Goal: Task Accomplishment & Management: Manage account settings

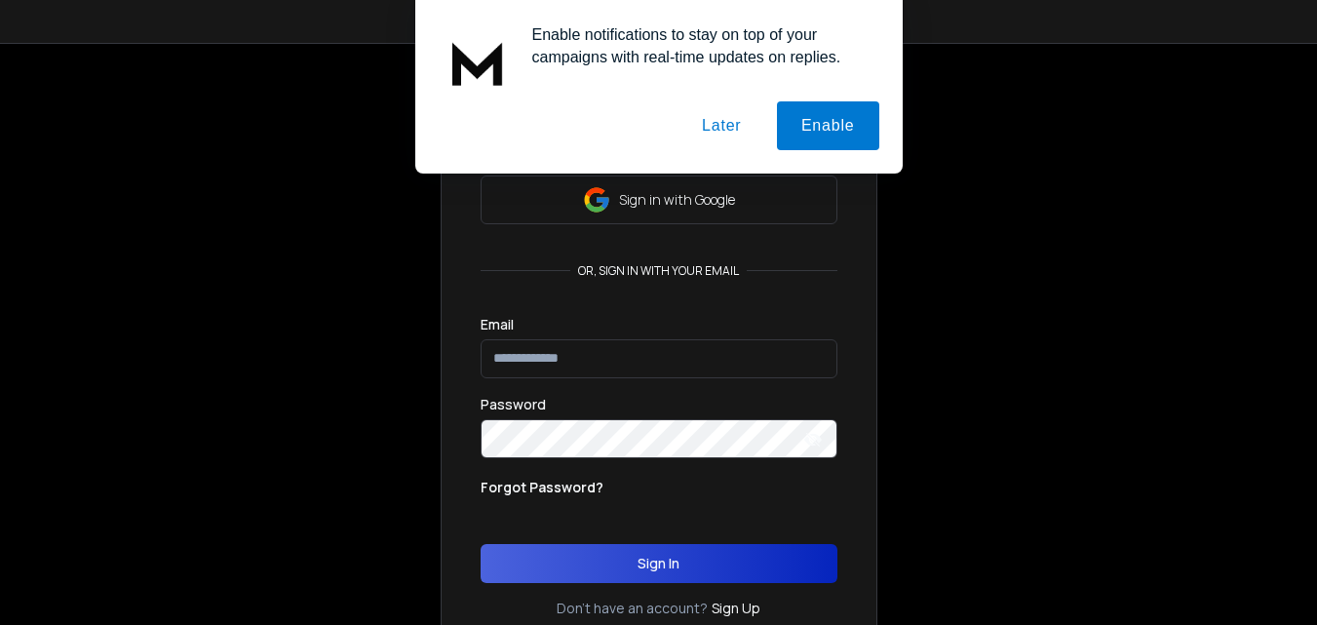
click at [600, 362] on input "email" at bounding box center [658, 358] width 357 height 39
paste input "**********"
type input "**********"
click at [677, 548] on button "Sign In" at bounding box center [658, 563] width 357 height 39
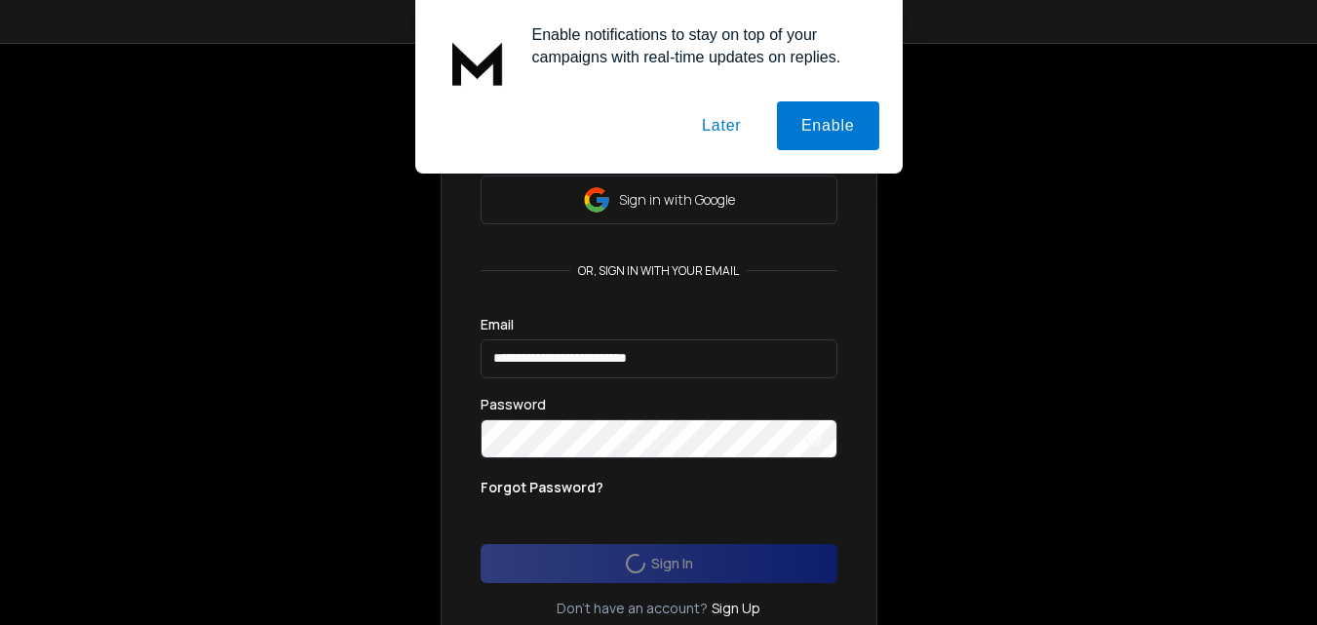
click at [728, 137] on button "Later" at bounding box center [721, 125] width 88 height 49
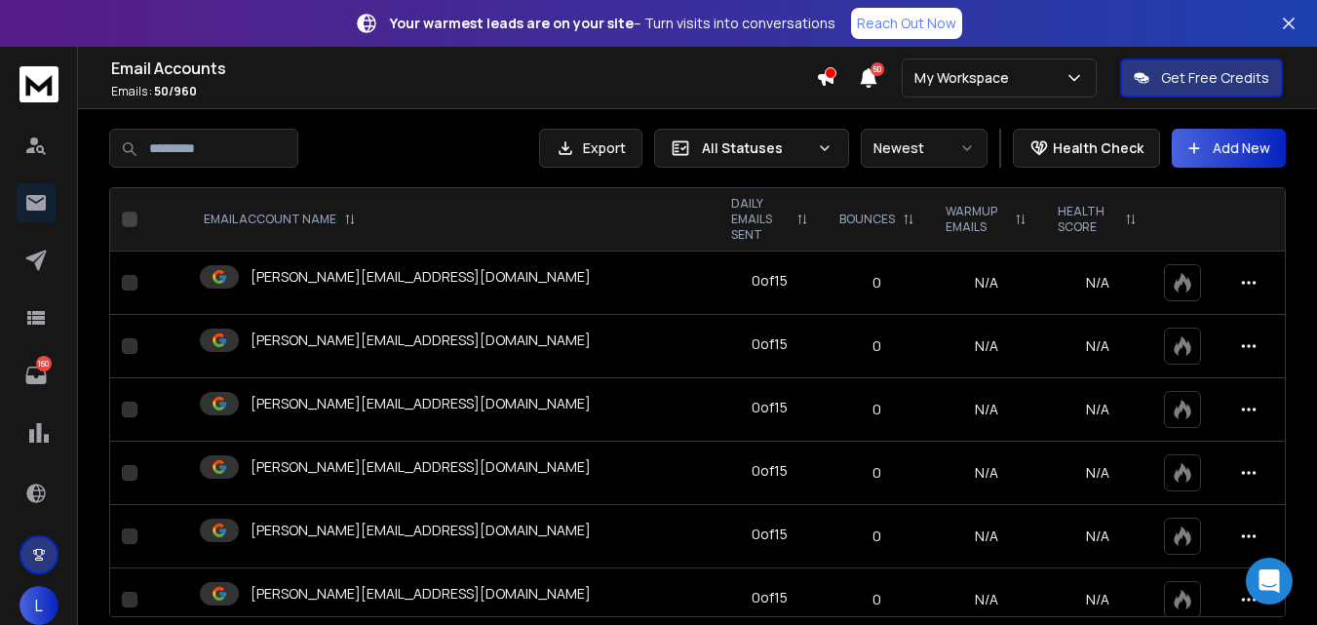
click at [1229, 144] on button "Add New" at bounding box center [1228, 148] width 114 height 39
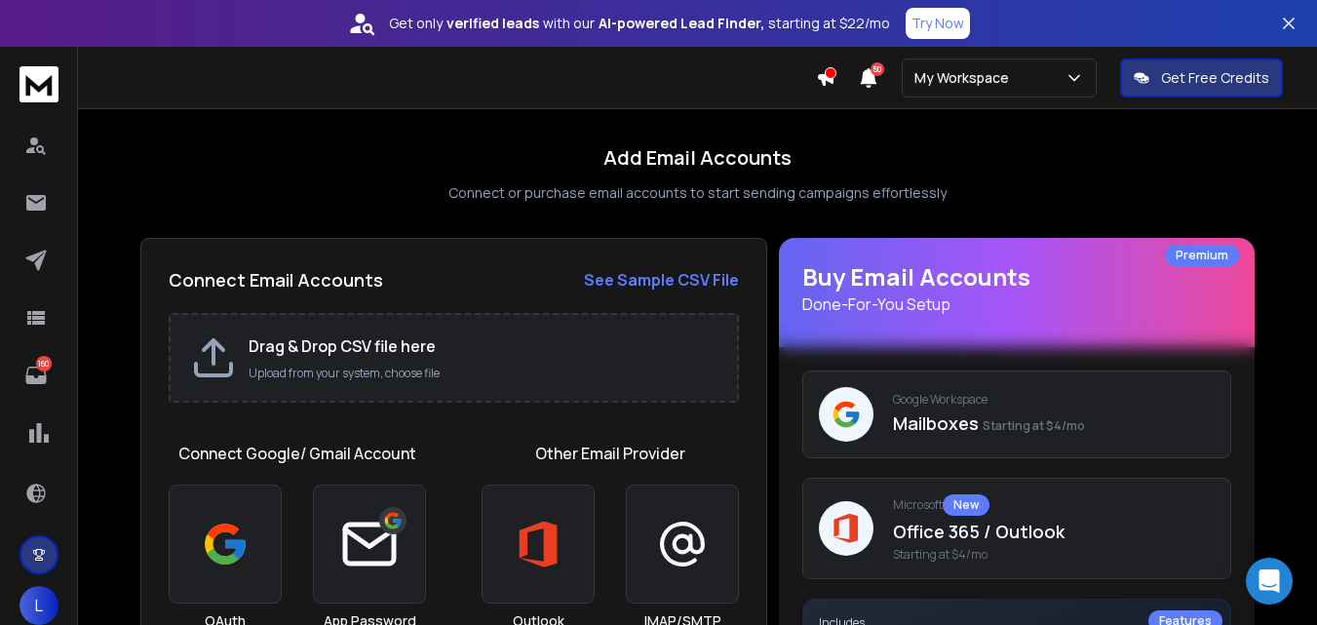
click at [230, 562] on icon at bounding box center [223, 556] width 32 height 17
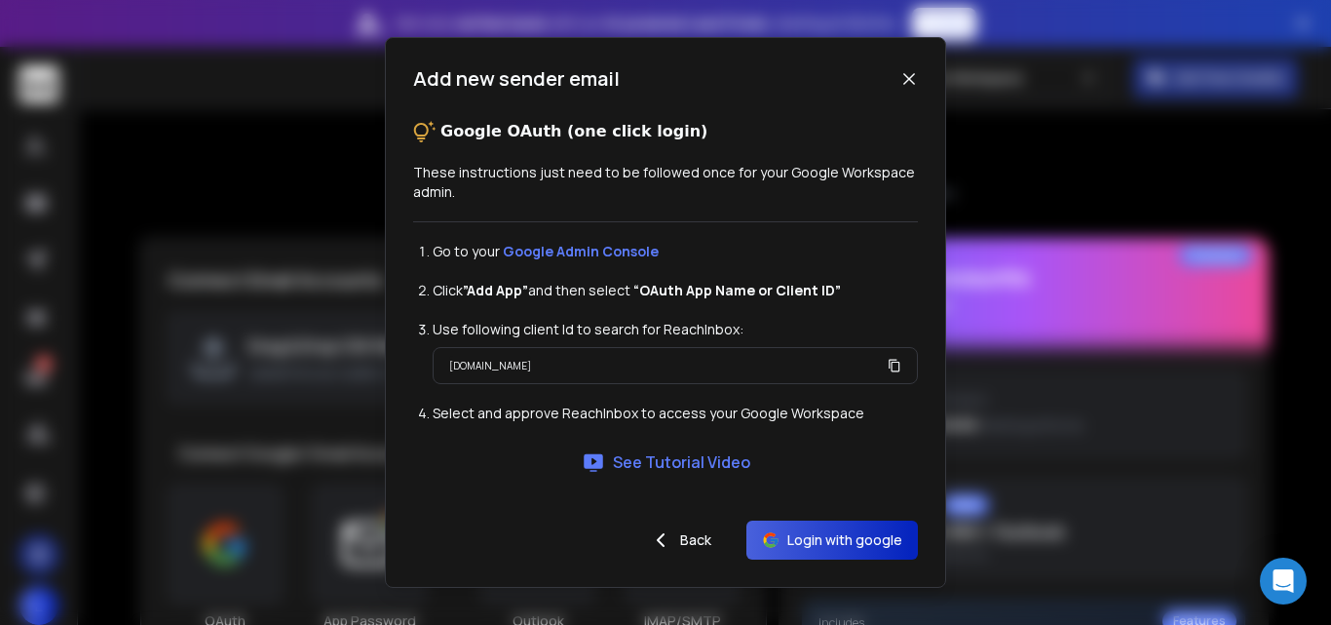
click at [814, 531] on button "Login with google" at bounding box center [833, 539] width 172 height 39
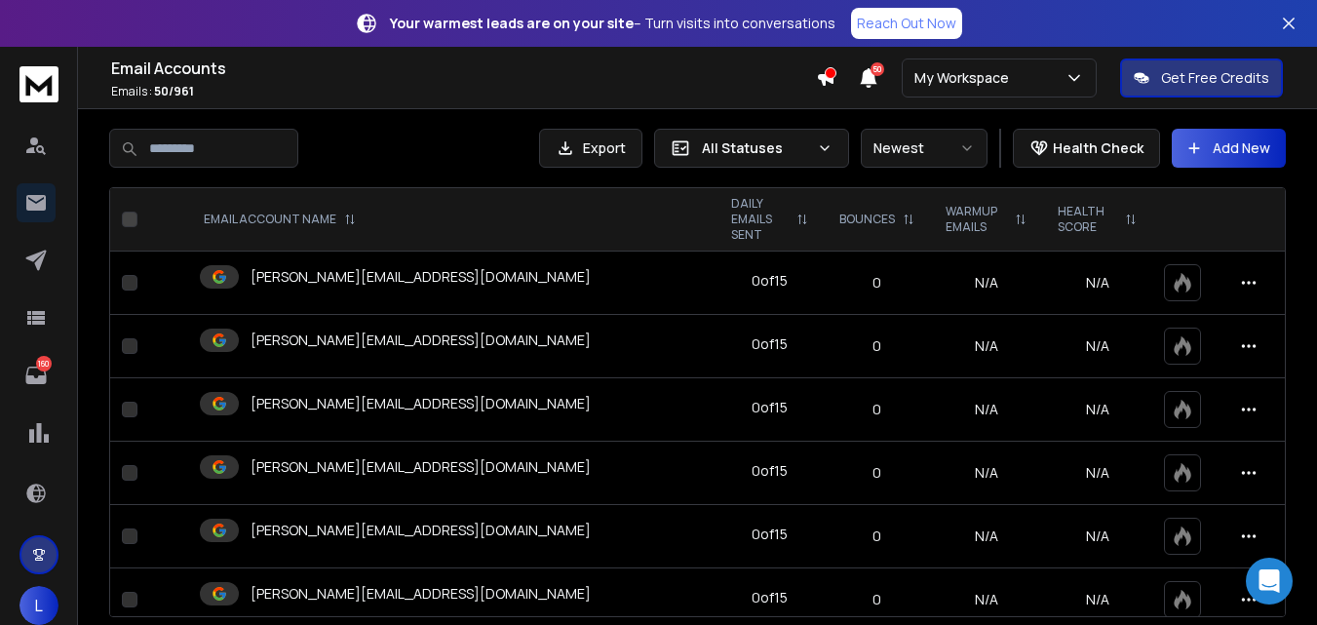
click at [1215, 150] on button "Add New" at bounding box center [1228, 148] width 114 height 39
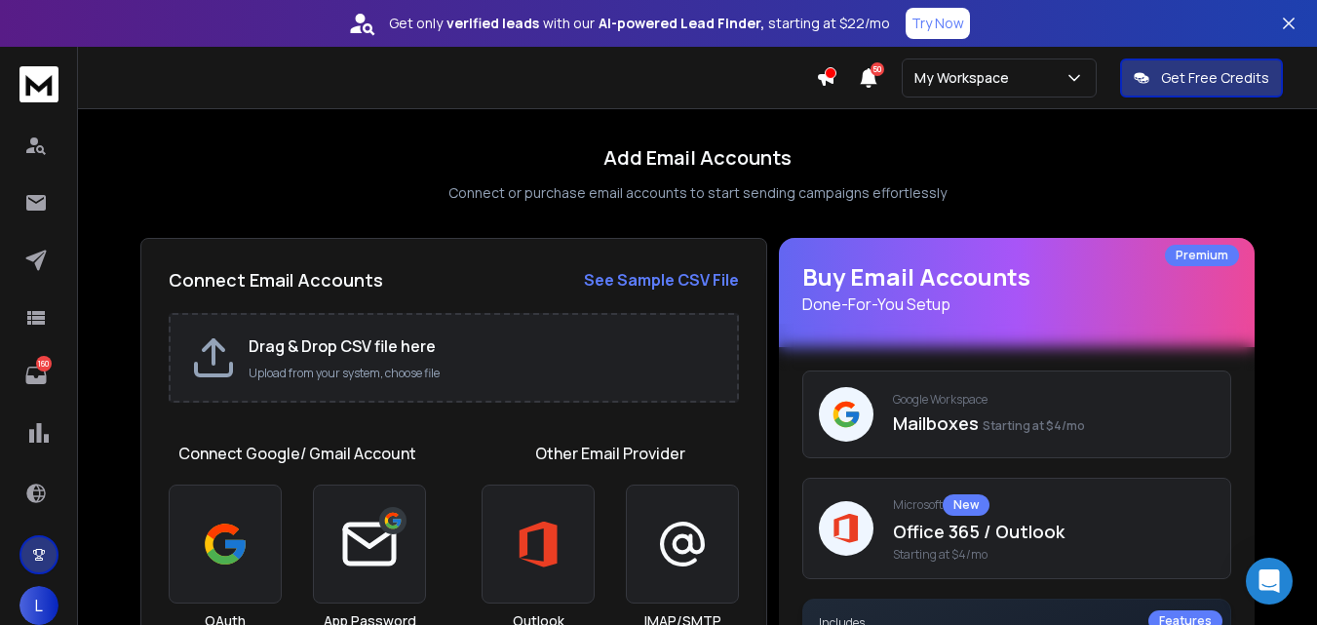
click at [211, 549] on icon at bounding box center [225, 543] width 41 height 41
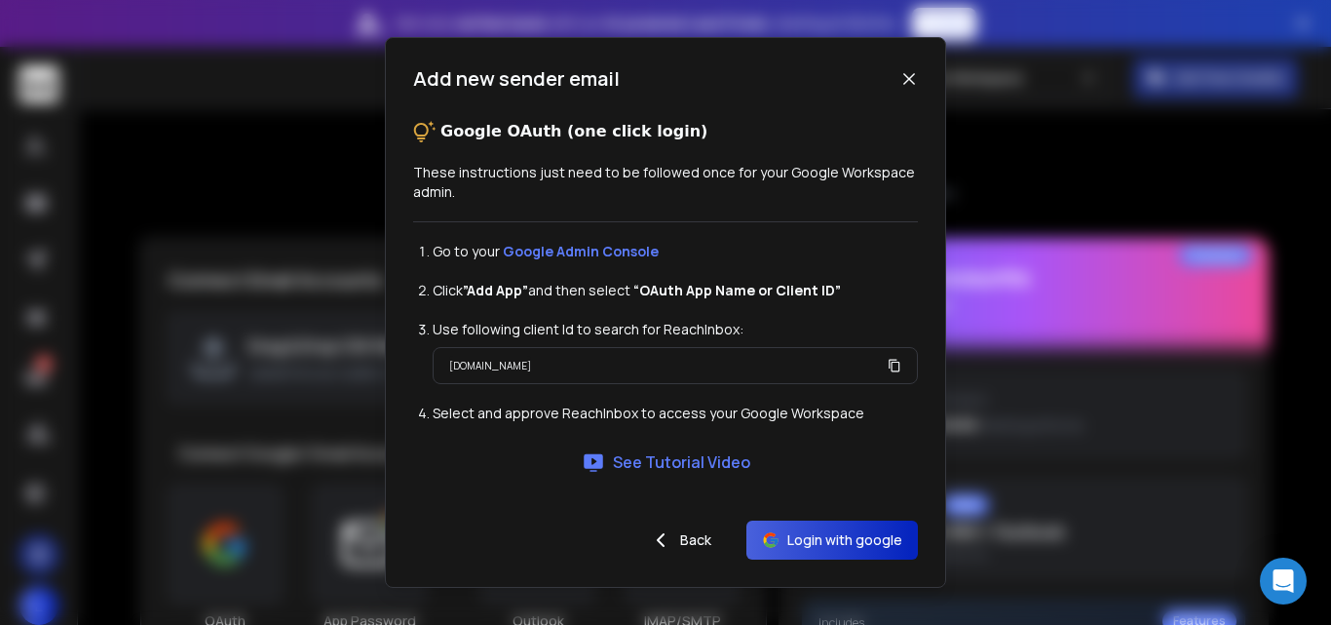
click at [796, 554] on button "Login with google" at bounding box center [833, 539] width 172 height 39
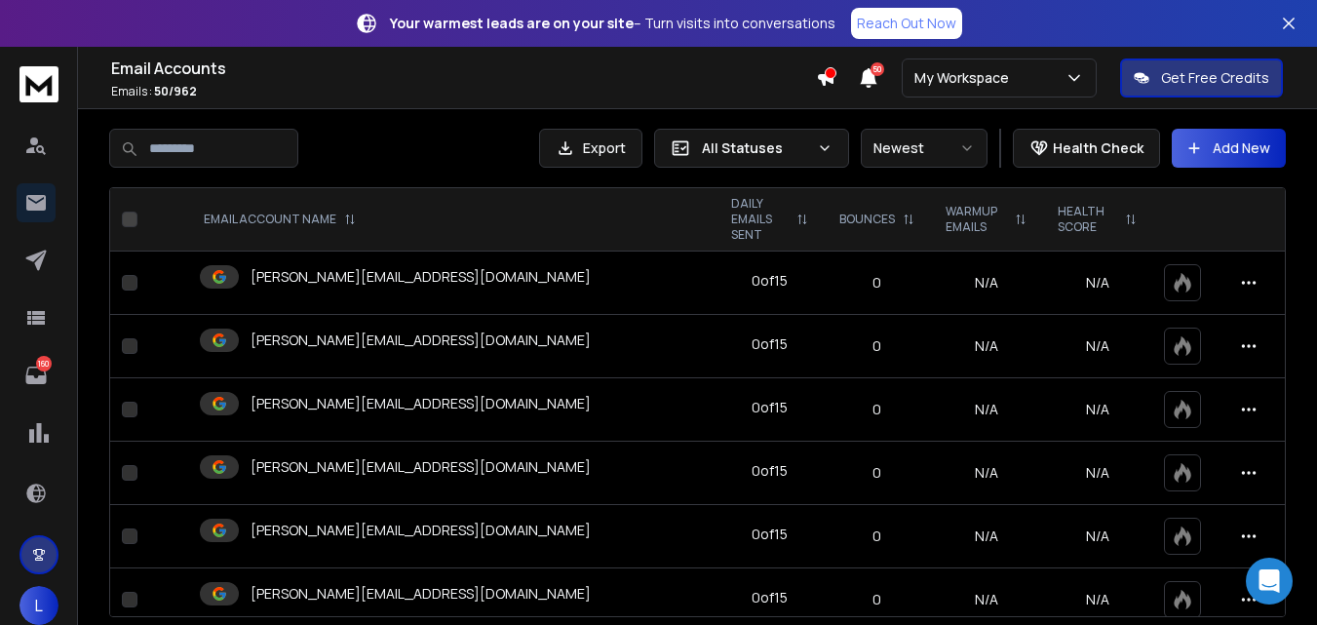
click at [1181, 142] on button "Add New" at bounding box center [1228, 148] width 114 height 39
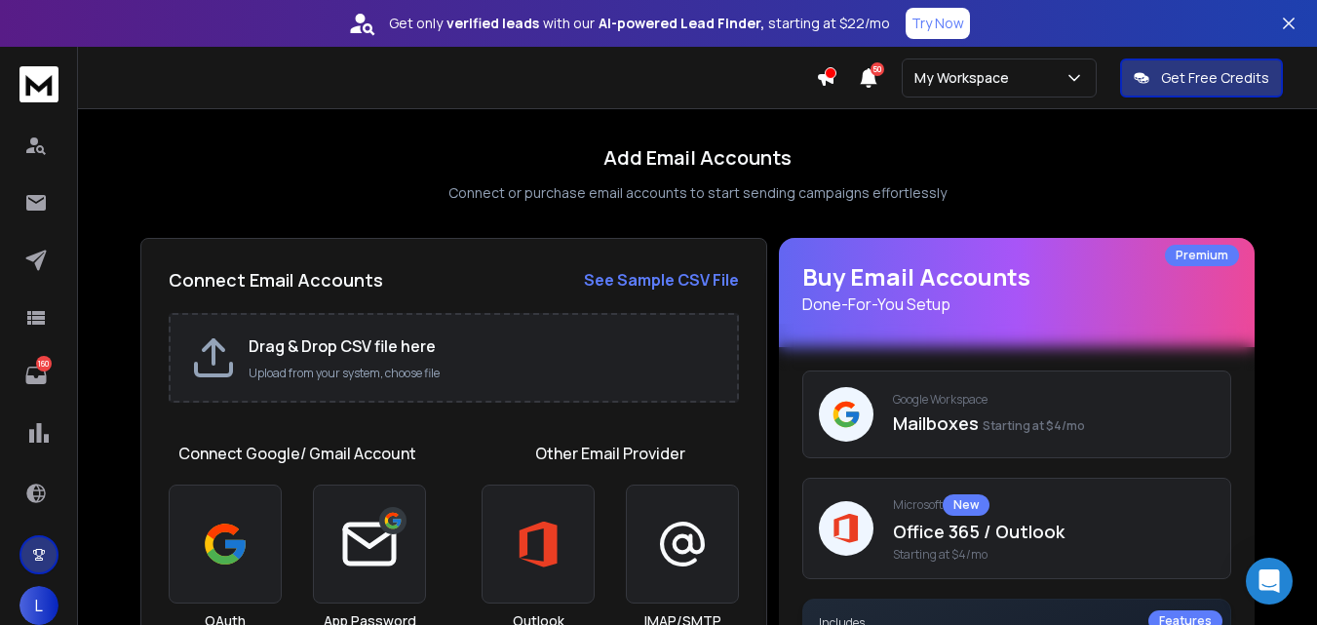
click at [211, 542] on icon at bounding box center [225, 543] width 41 height 41
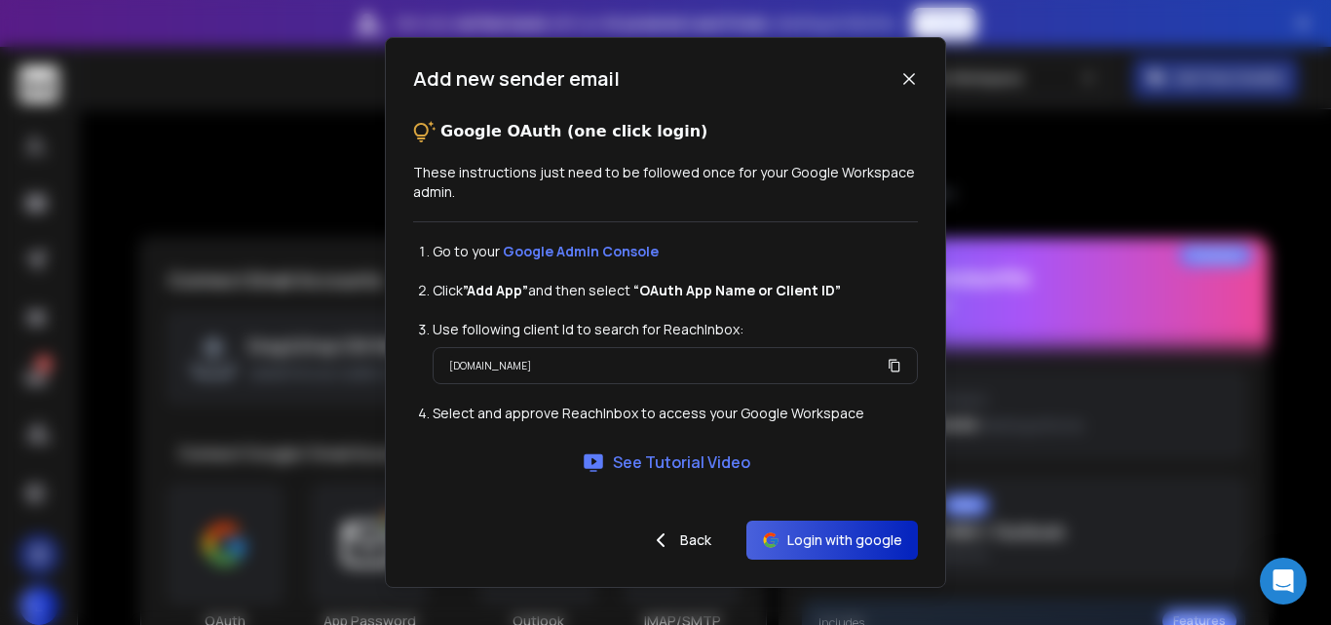
click at [812, 557] on button "Login with google" at bounding box center [833, 539] width 172 height 39
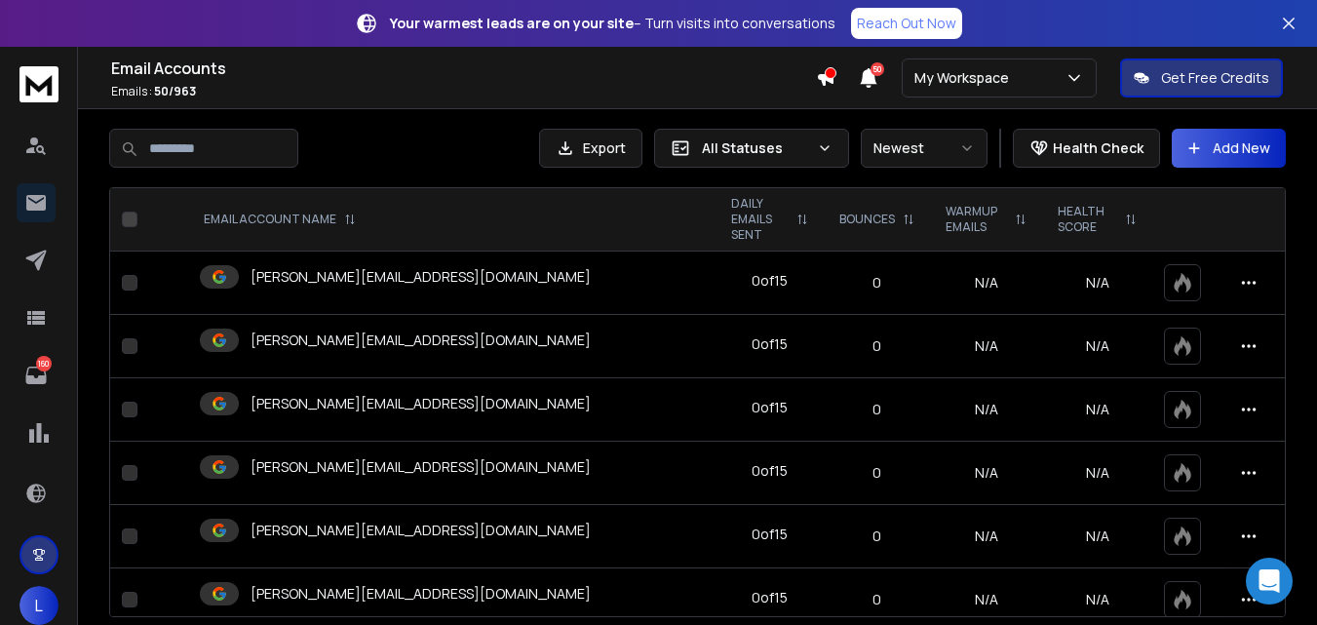
click at [1264, 151] on button "Add New" at bounding box center [1228, 148] width 114 height 39
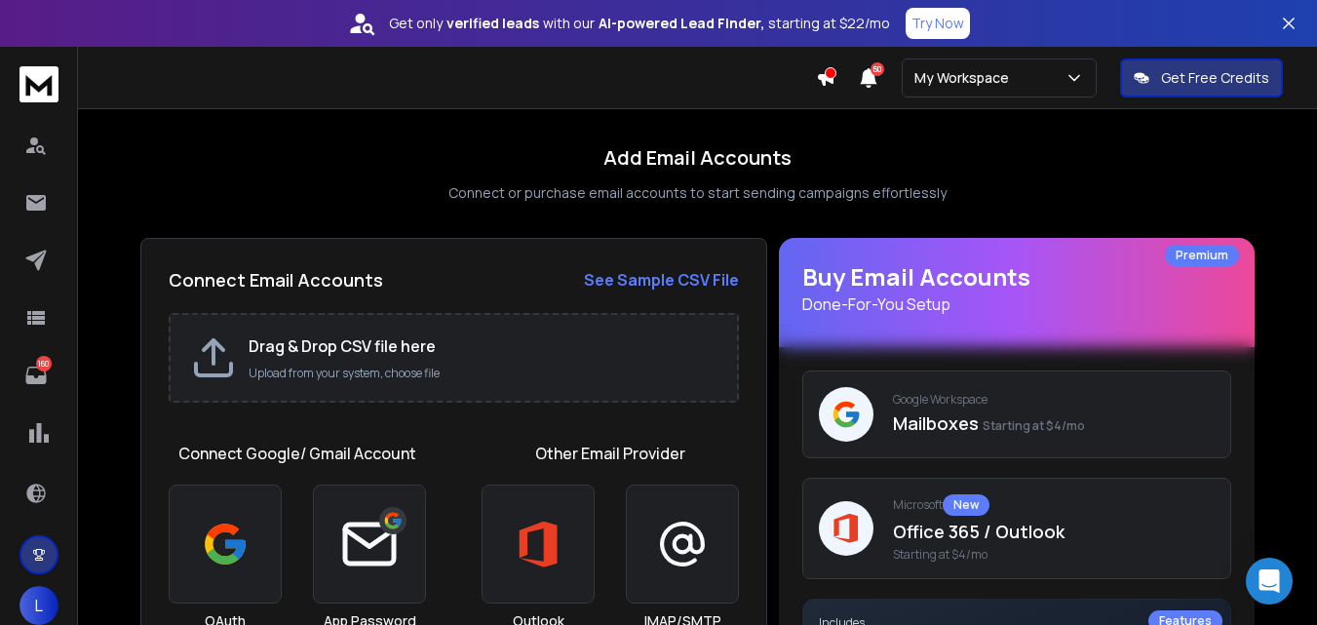
click at [211, 527] on icon at bounding box center [225, 544] width 49 height 58
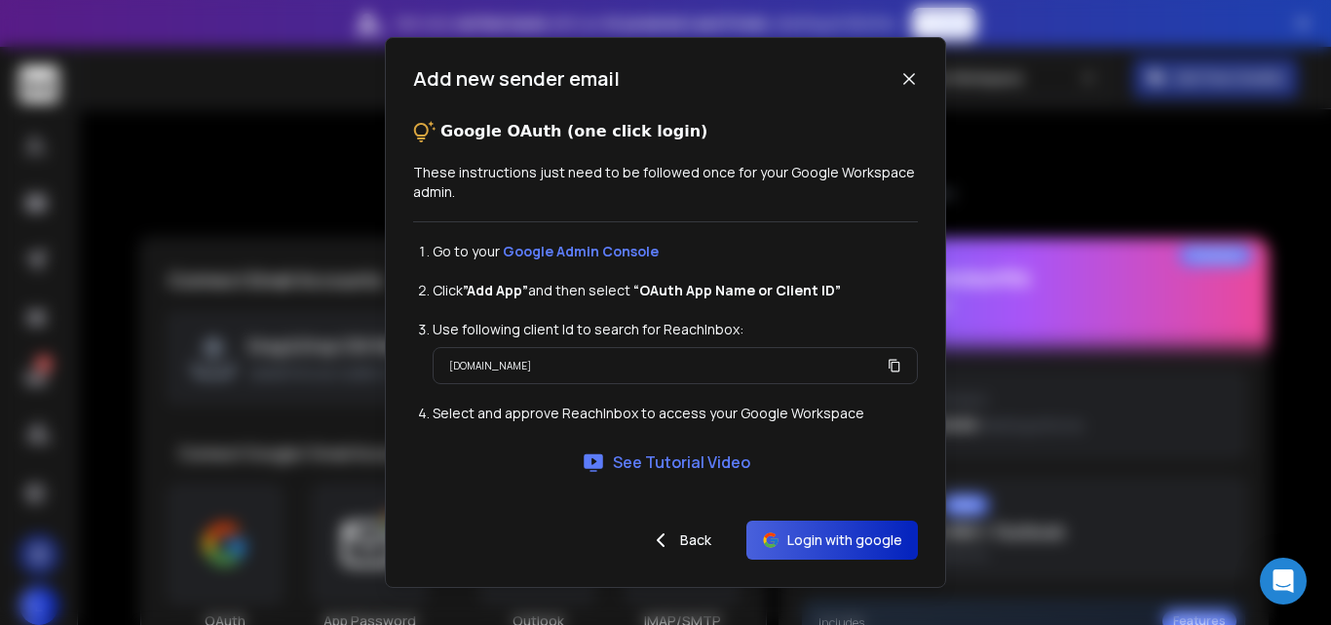
click at [822, 539] on button "Login with google" at bounding box center [833, 539] width 172 height 39
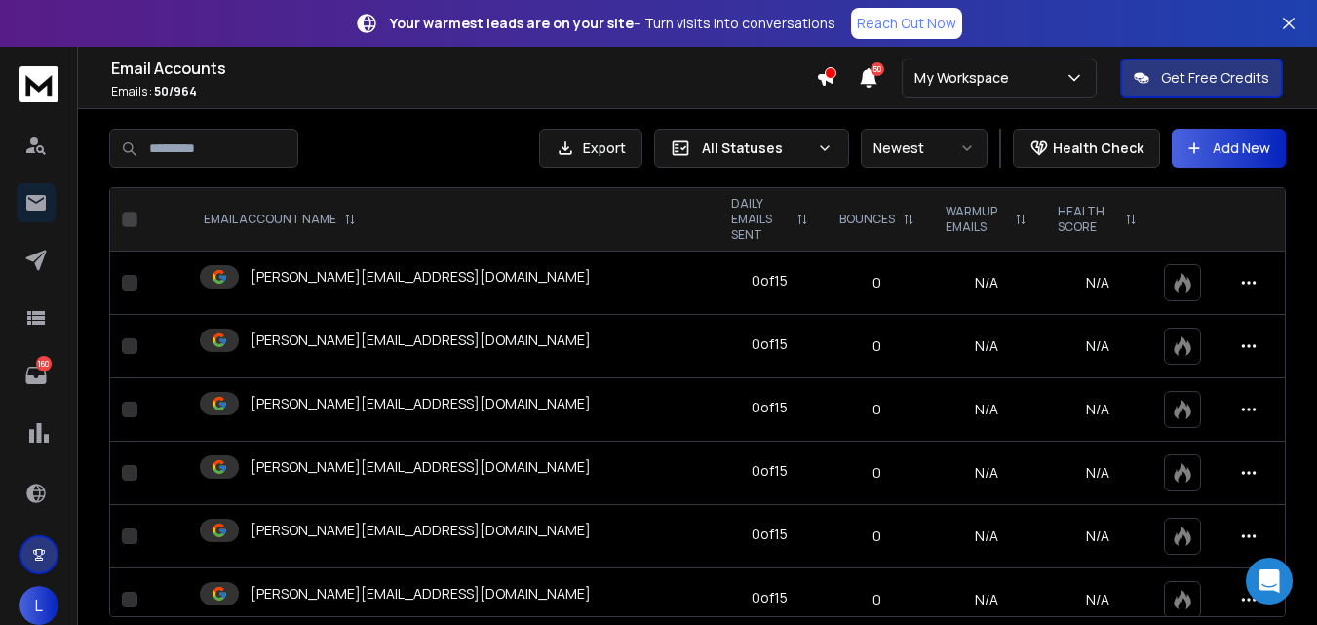
click at [1258, 151] on button "Add New" at bounding box center [1228, 148] width 114 height 39
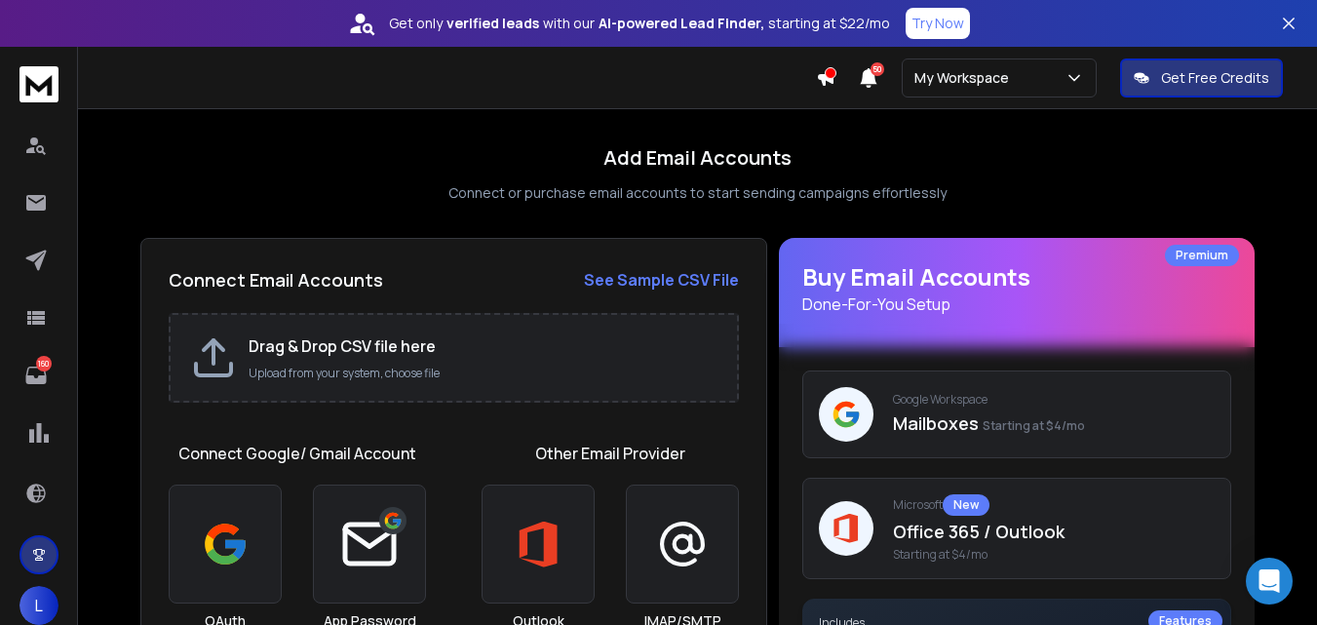
click at [213, 561] on icon at bounding box center [225, 544] width 49 height 58
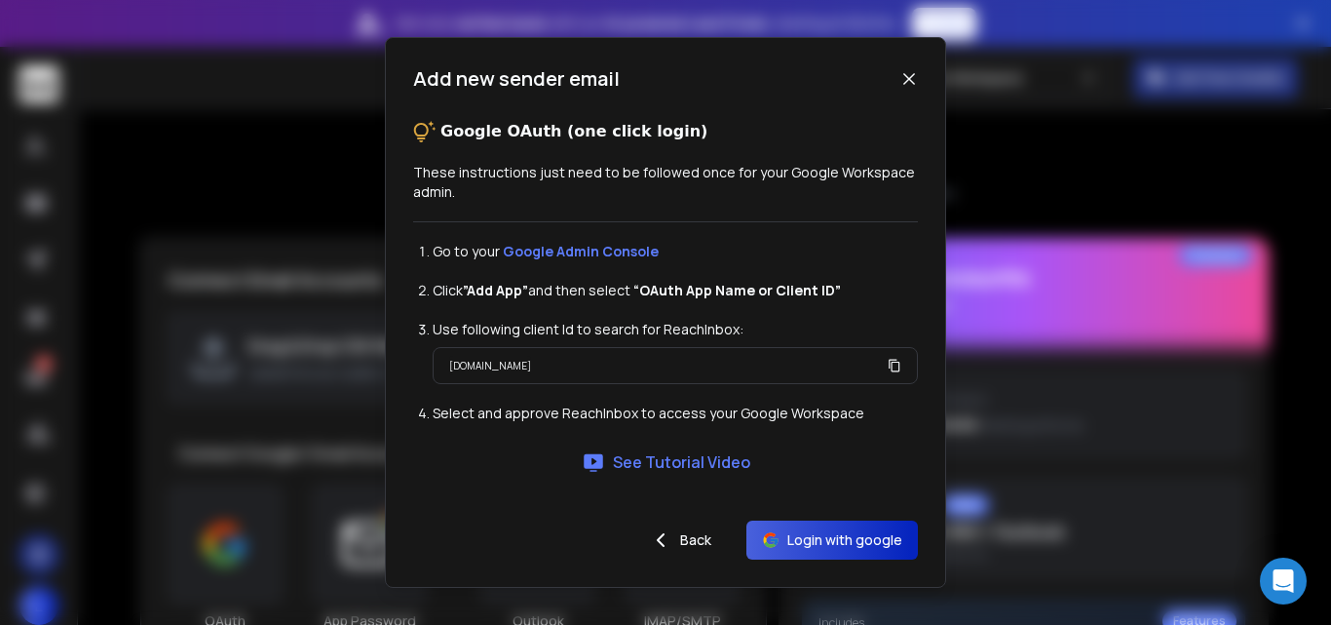
click at [780, 540] on icon at bounding box center [771, 540] width 18 height 18
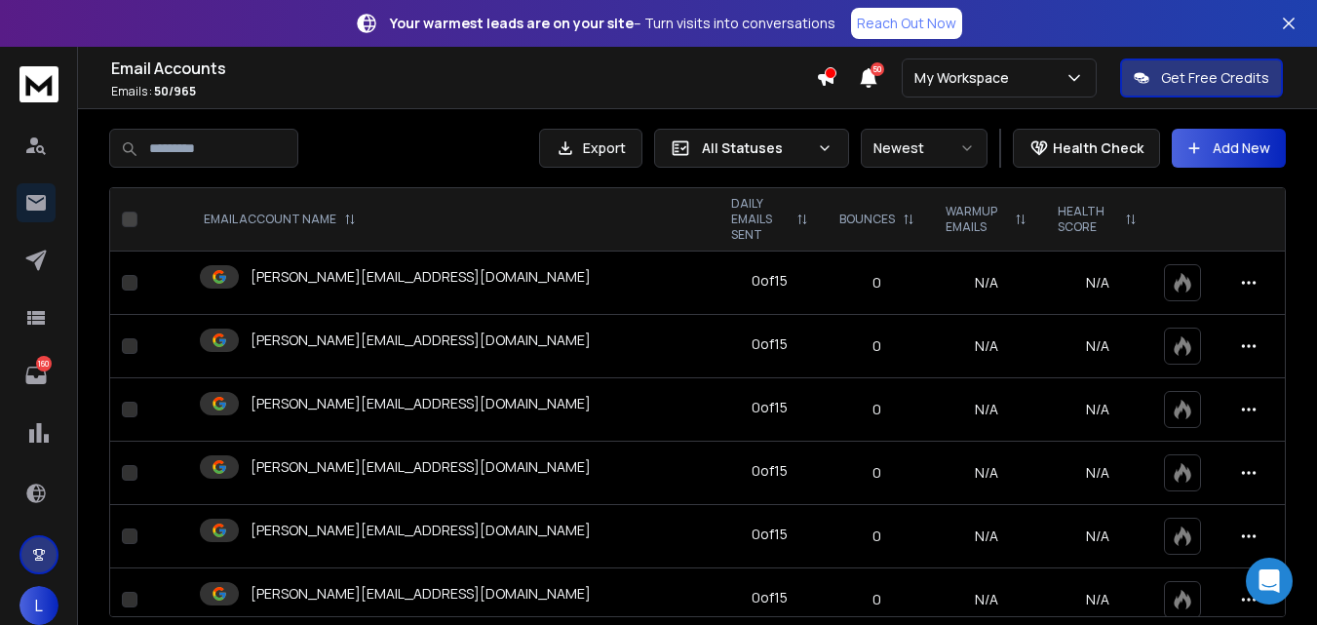
click at [1209, 157] on button "Add New" at bounding box center [1228, 148] width 114 height 39
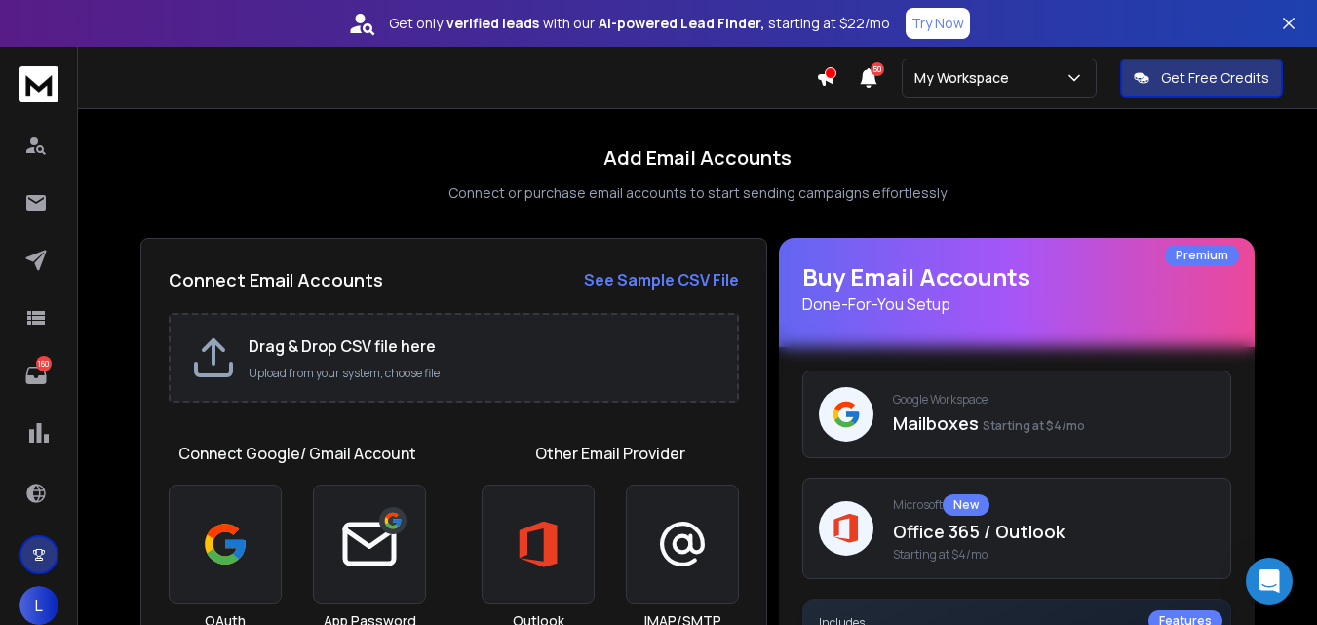
click at [204, 557] on icon at bounding box center [225, 544] width 49 height 58
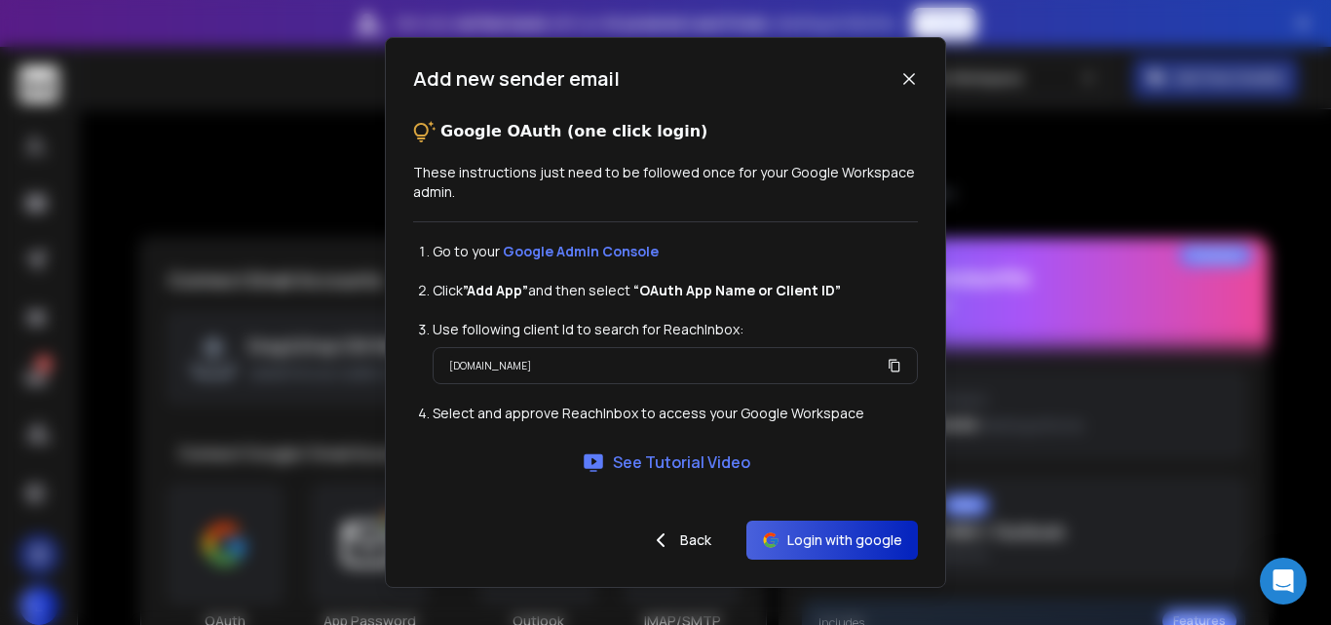
click at [811, 552] on button "Login with google" at bounding box center [833, 539] width 172 height 39
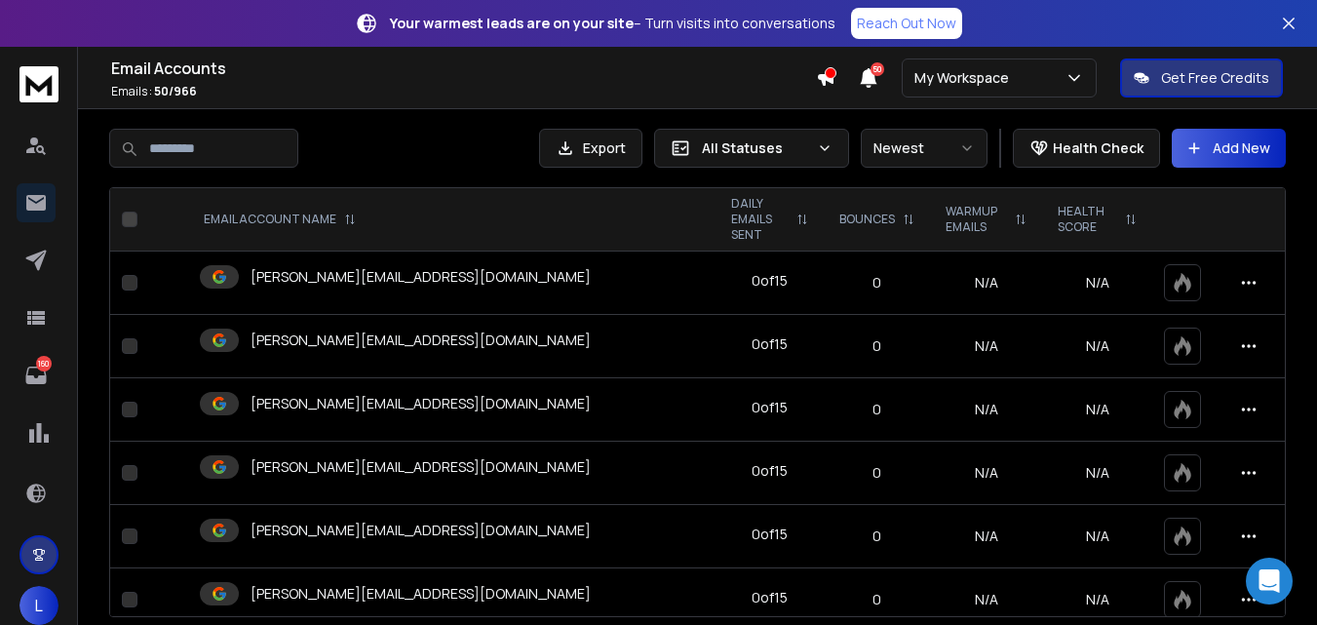
click at [1207, 140] on button "Add New" at bounding box center [1228, 148] width 114 height 39
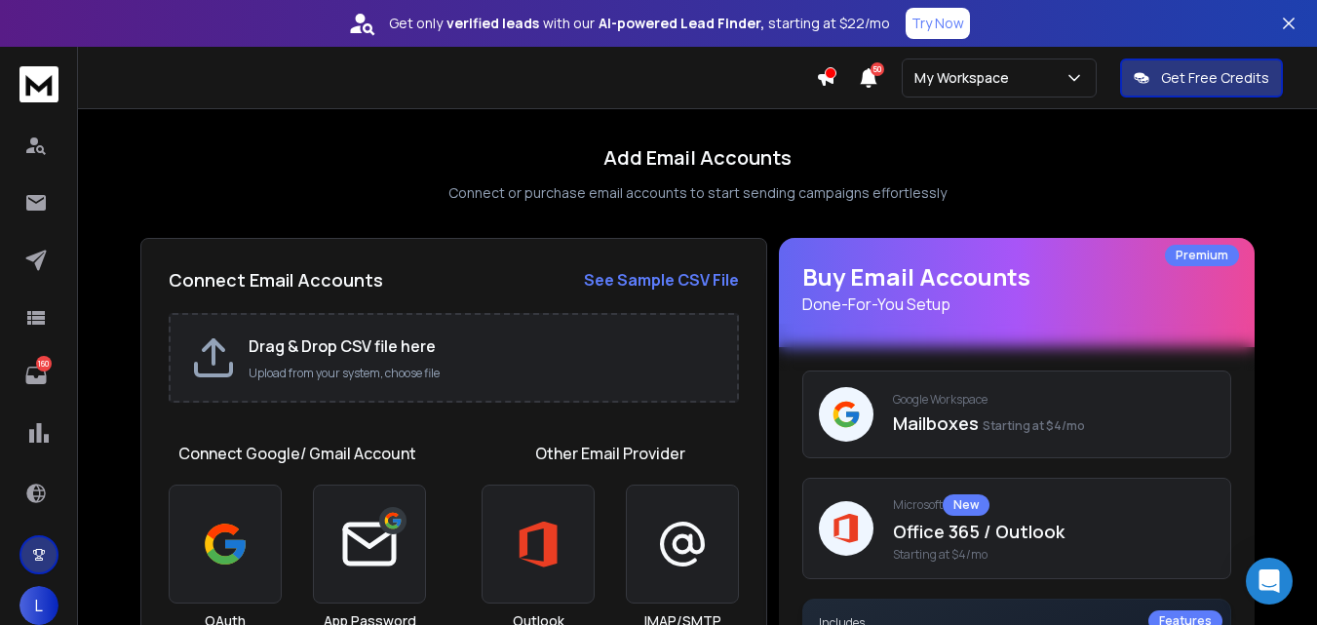
click at [270, 548] on div at bounding box center [225, 543] width 113 height 119
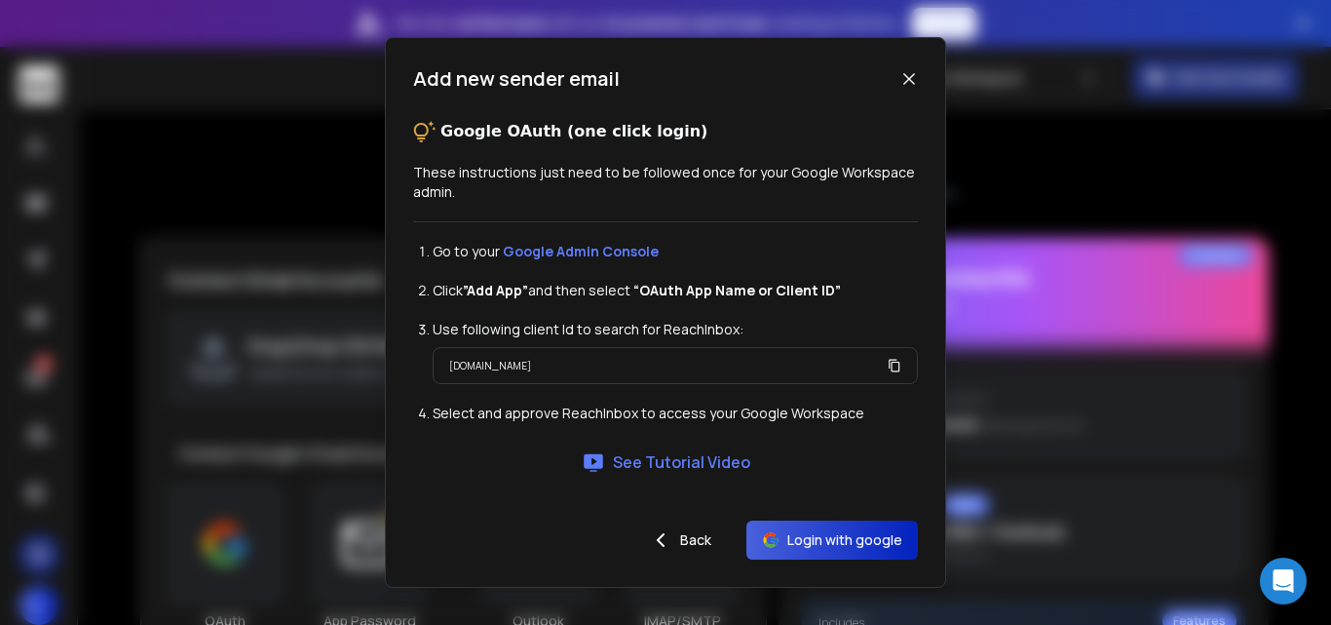
click at [811, 538] on button "Login with google" at bounding box center [833, 539] width 172 height 39
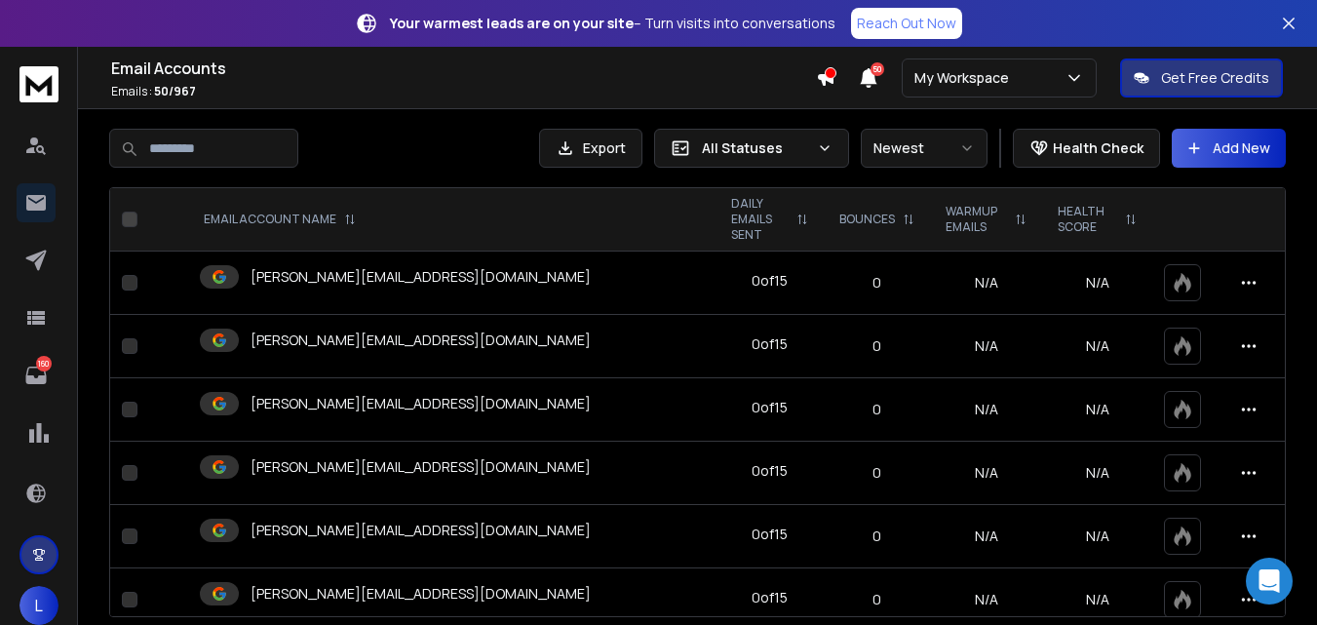
click at [1216, 147] on button "Add New" at bounding box center [1228, 148] width 114 height 39
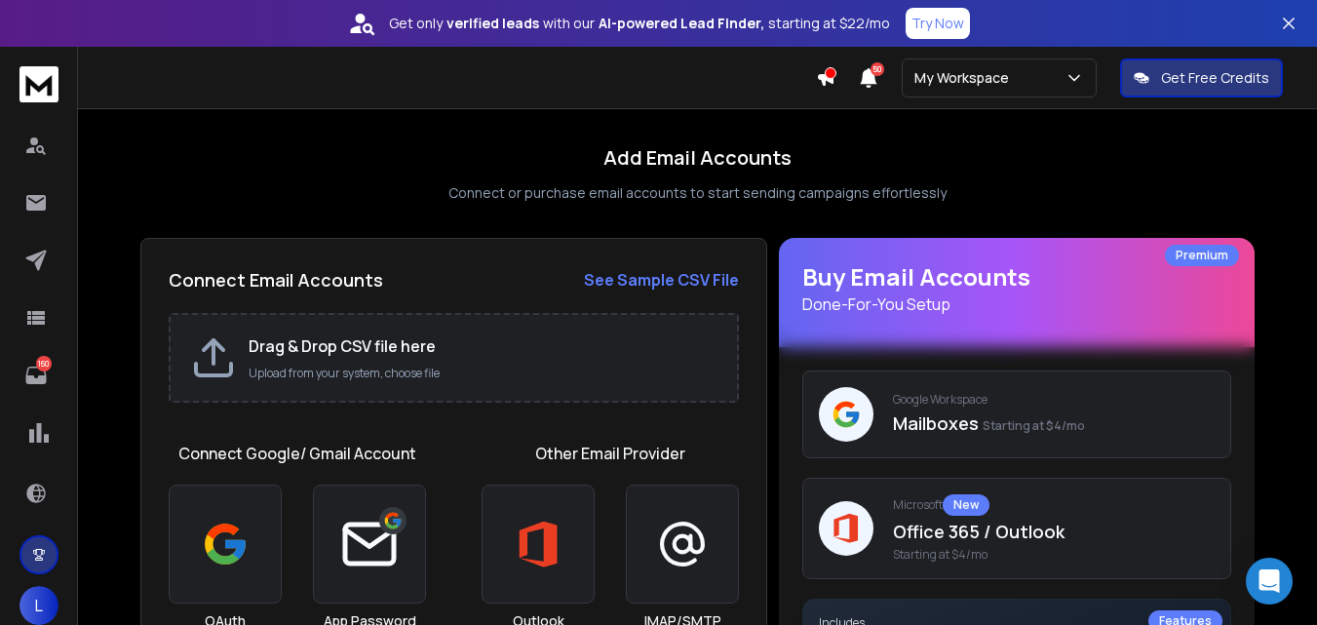
click at [192, 549] on div at bounding box center [225, 543] width 113 height 119
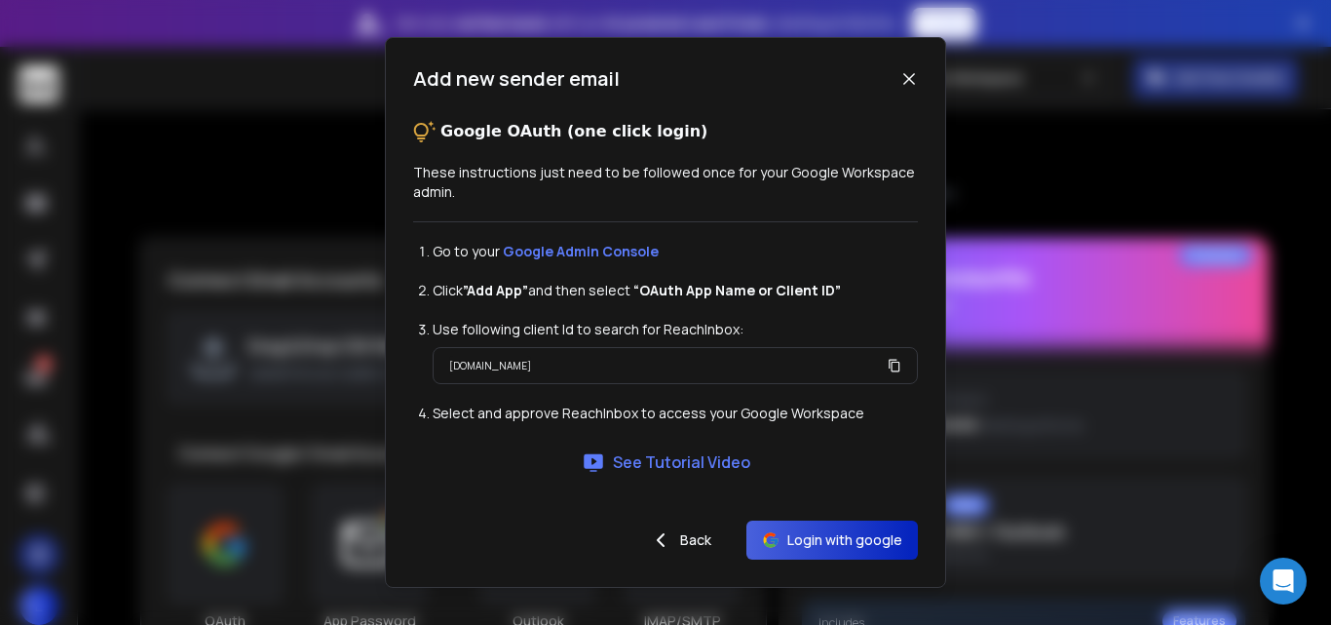
click at [880, 557] on button "Login with google" at bounding box center [833, 539] width 172 height 39
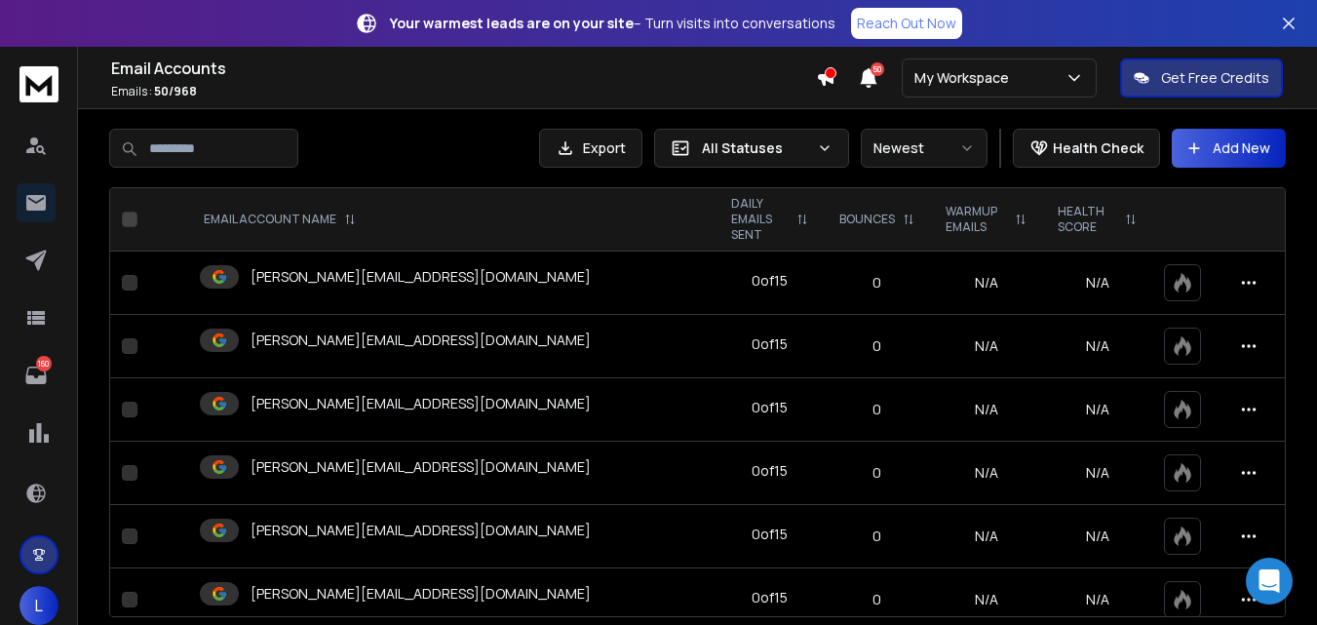
click at [1214, 162] on button "Add New" at bounding box center [1228, 148] width 114 height 39
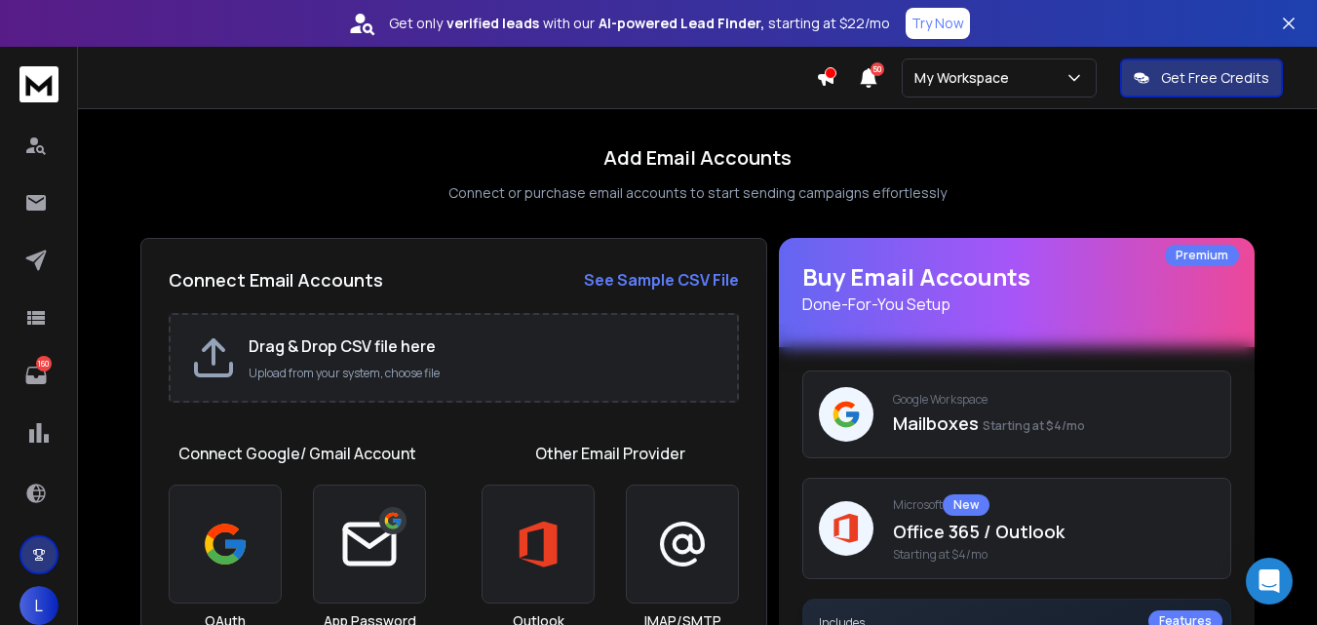
click at [248, 571] on icon at bounding box center [225, 544] width 49 height 58
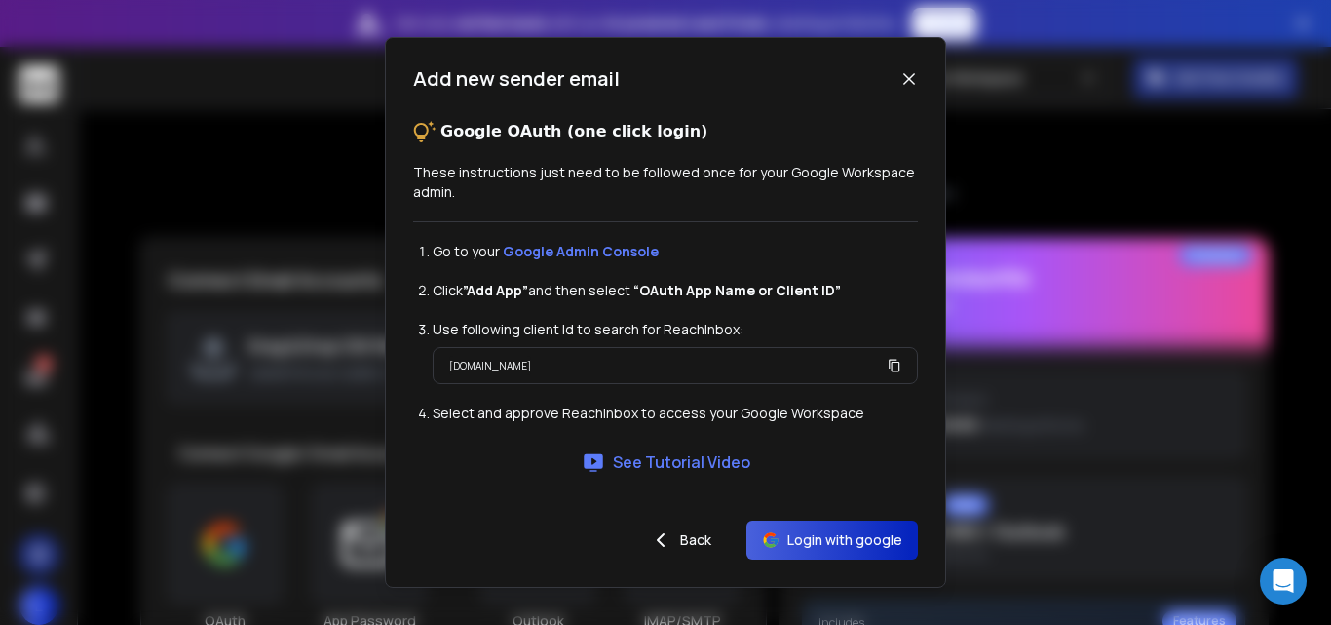
click at [854, 534] on button "Login with google" at bounding box center [833, 539] width 172 height 39
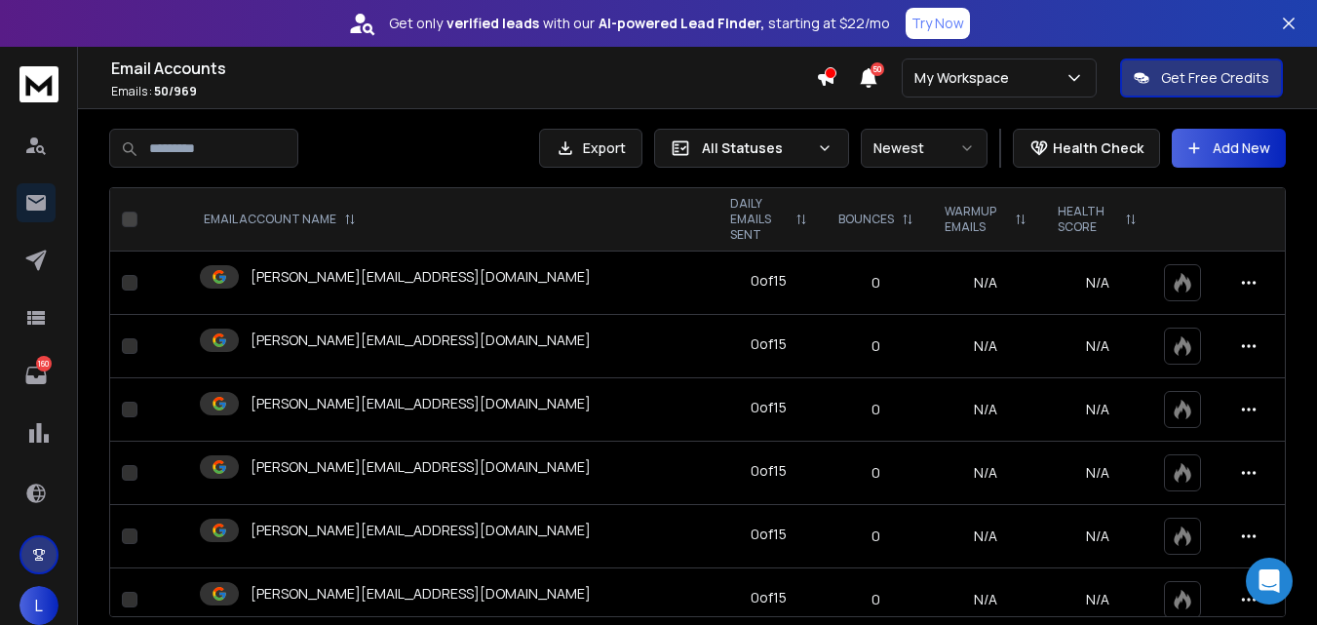
click at [1200, 150] on icon at bounding box center [1194, 148] width 14 height 14
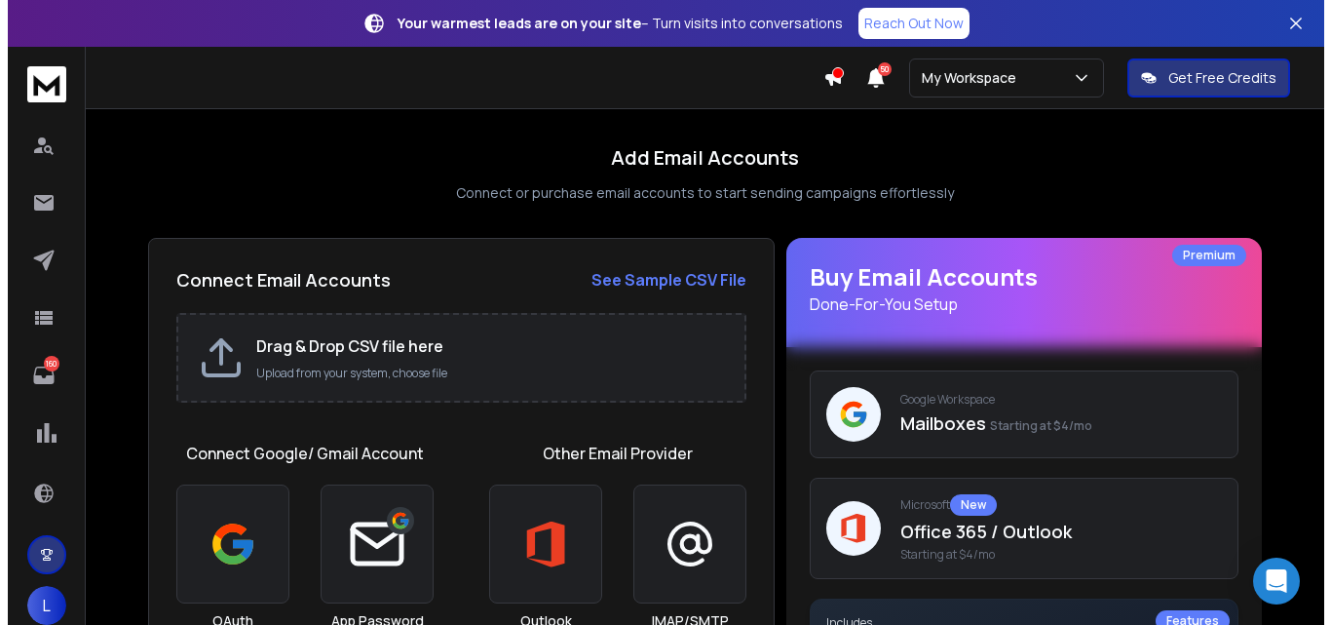
scroll to position [221, 0]
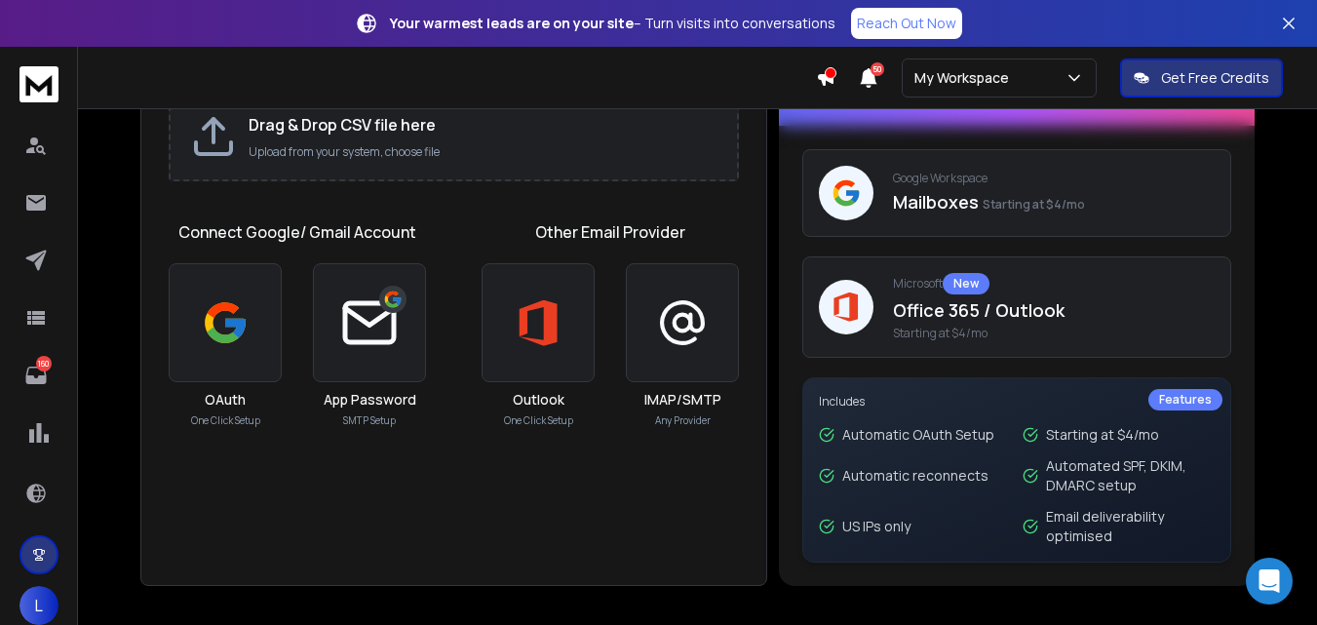
click at [225, 355] on div at bounding box center [225, 322] width 113 height 119
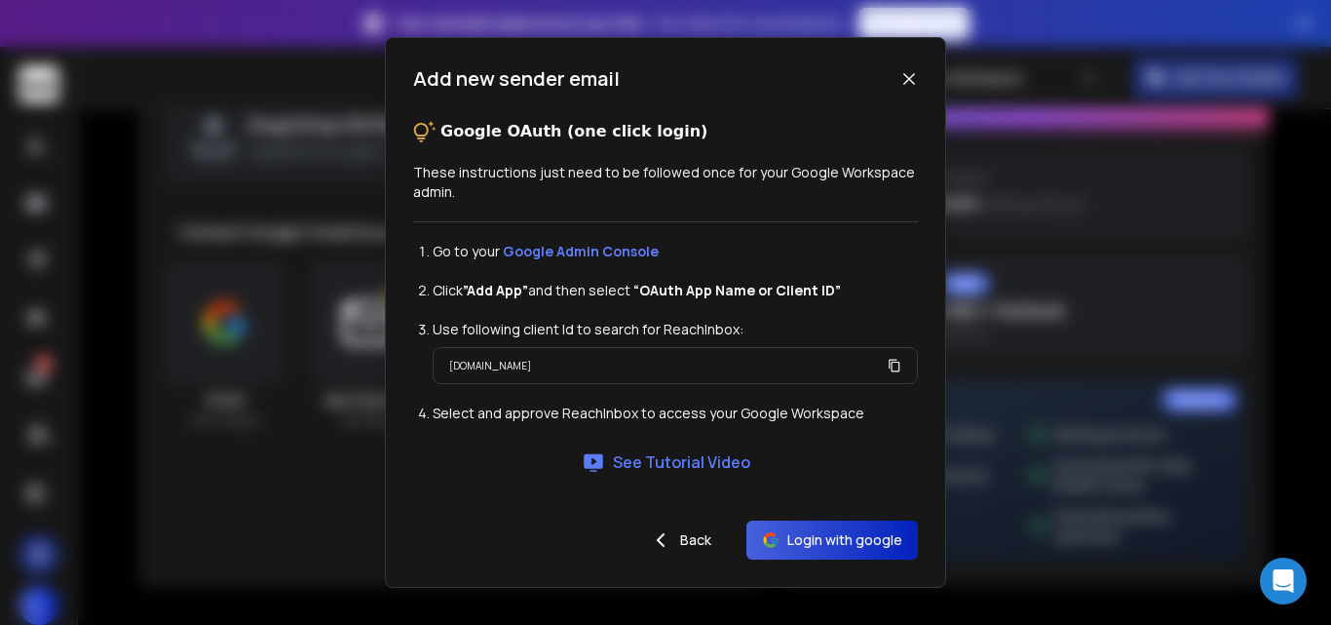
click at [830, 521] on button "Login with google" at bounding box center [833, 539] width 172 height 39
